Goal: Task Accomplishment & Management: Manage account settings

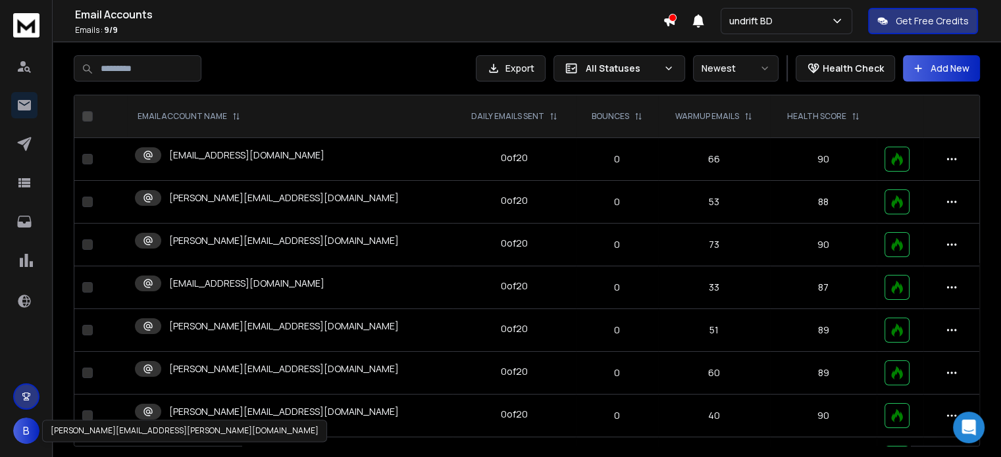
click at [27, 426] on span "B" at bounding box center [26, 431] width 26 height 26
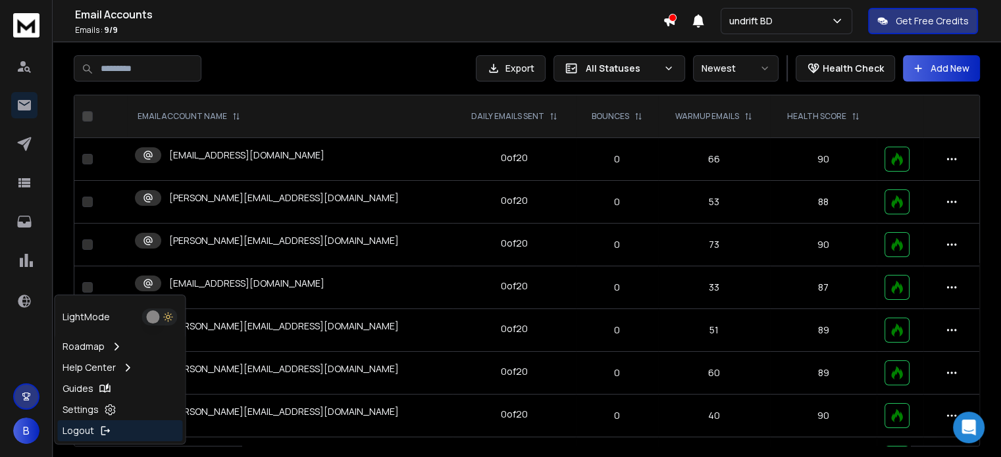
click at [79, 432] on p "Logout" at bounding box center [79, 431] width 32 height 13
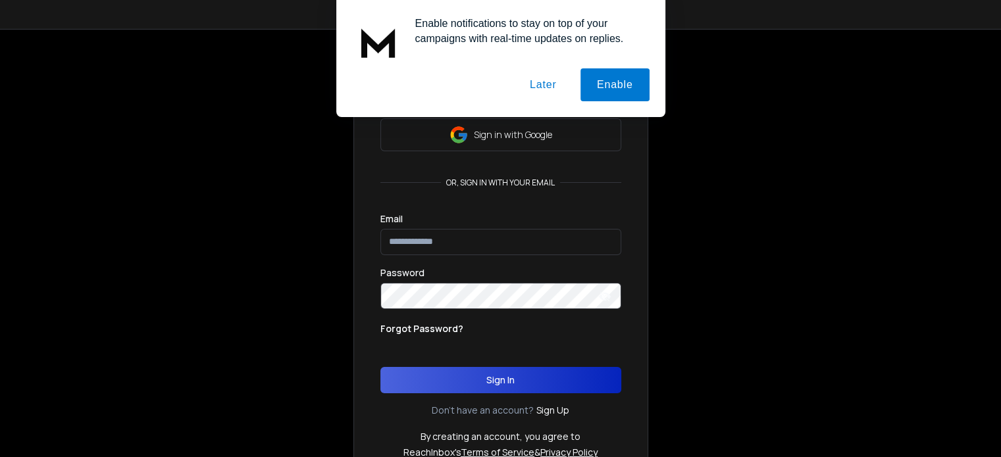
click at [740, 302] on div "Welcome to ReachInbox 10x your leads, meetings and deals. Sign In Sign in with …" at bounding box center [500, 271] width 1001 height 430
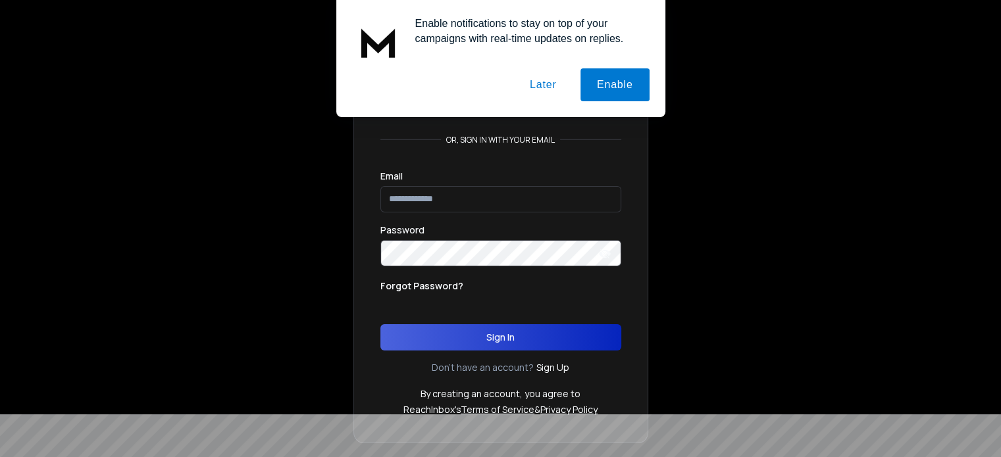
scroll to position [66, 0]
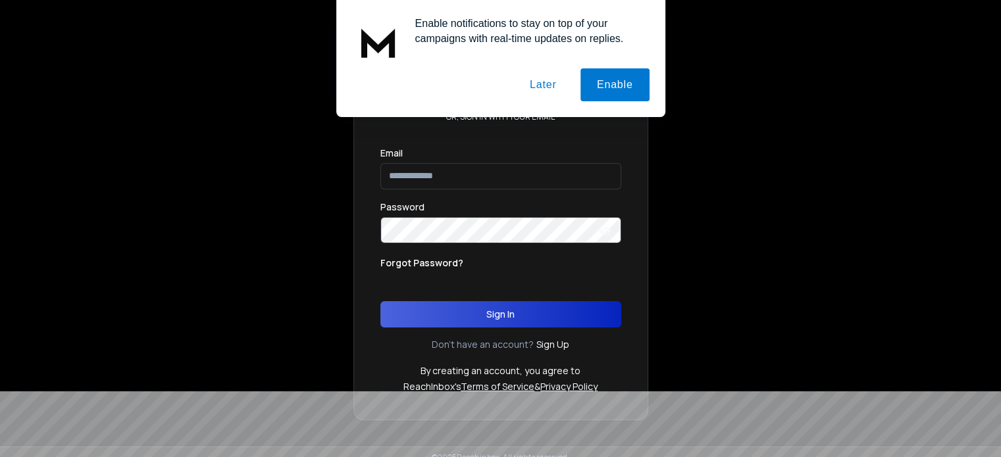
click at [542, 86] on button "Later" at bounding box center [542, 84] width 59 height 33
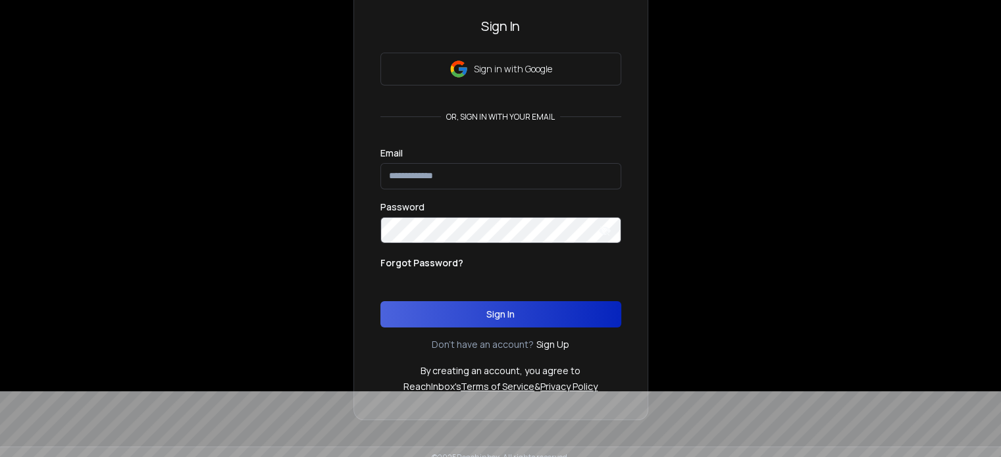
click at [423, 373] on p "By creating an account, you agree to" at bounding box center [501, 371] width 160 height 13
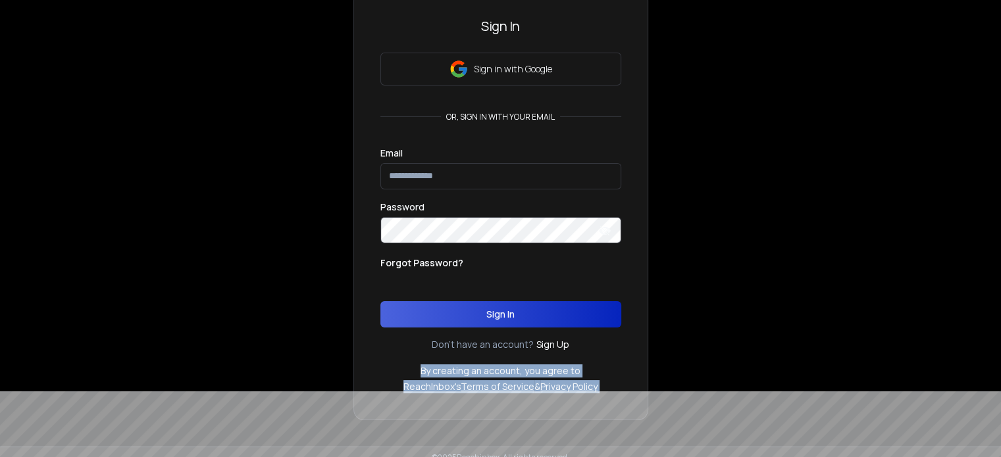
drag, startPoint x: 423, startPoint y: 373, endPoint x: 619, endPoint y: 394, distance: 197.3
click at [619, 394] on div "Sign In Sign in with Google or, sign in with your email Email Password Forgot P…" at bounding box center [500, 205] width 295 height 430
copy div "By creating an account, you agree to ReachInbox's Terms of Service & Privacy Po…"
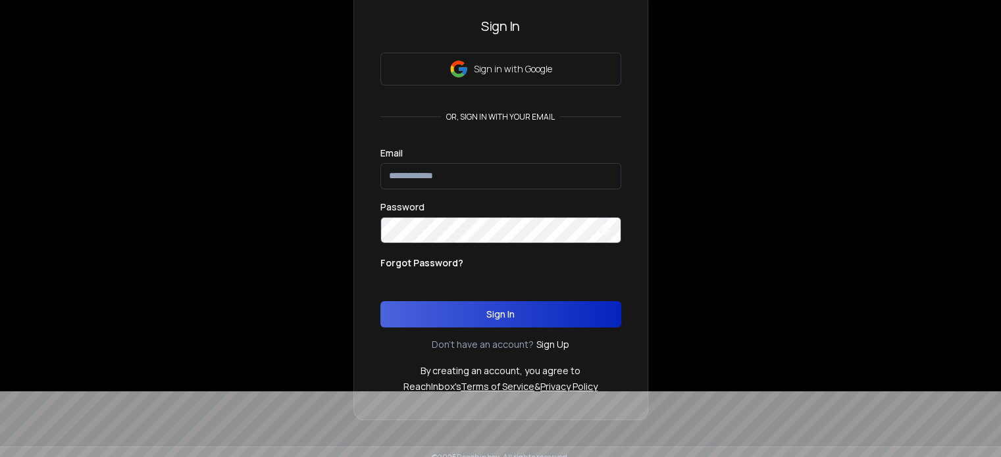
click at [186, 311] on div "Welcome to ReachInbox 10x your leads, meetings and deals. Sign In Sign in with …" at bounding box center [500, 205] width 1001 height 430
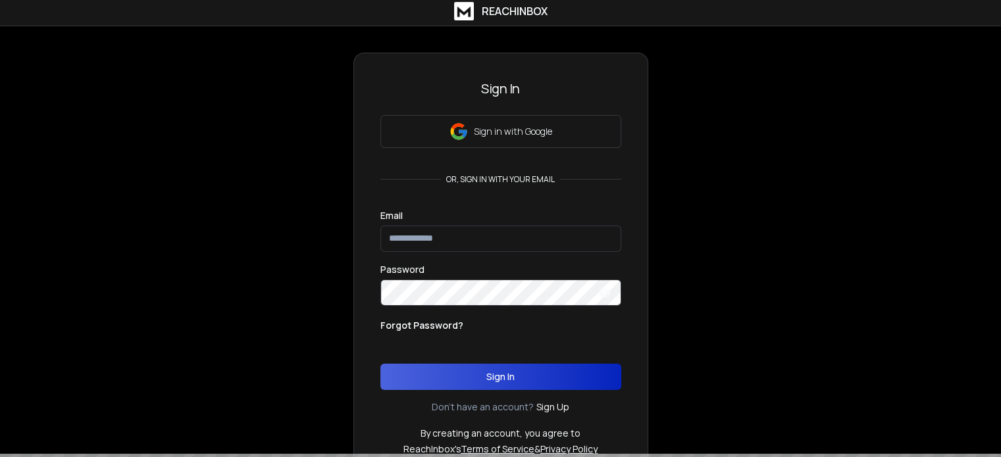
scroll to position [0, 0]
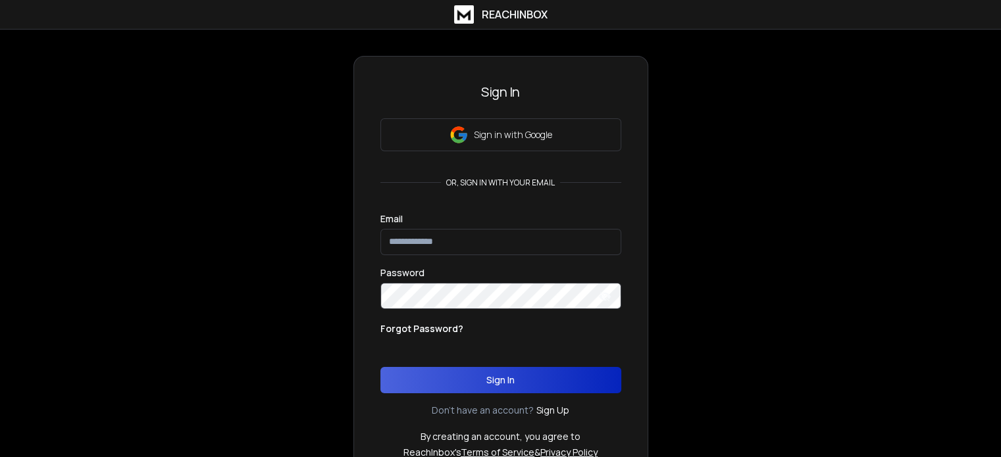
click at [539, 409] on link "Sign Up" at bounding box center [552, 410] width 33 height 13
